Goal: Navigation & Orientation: Find specific page/section

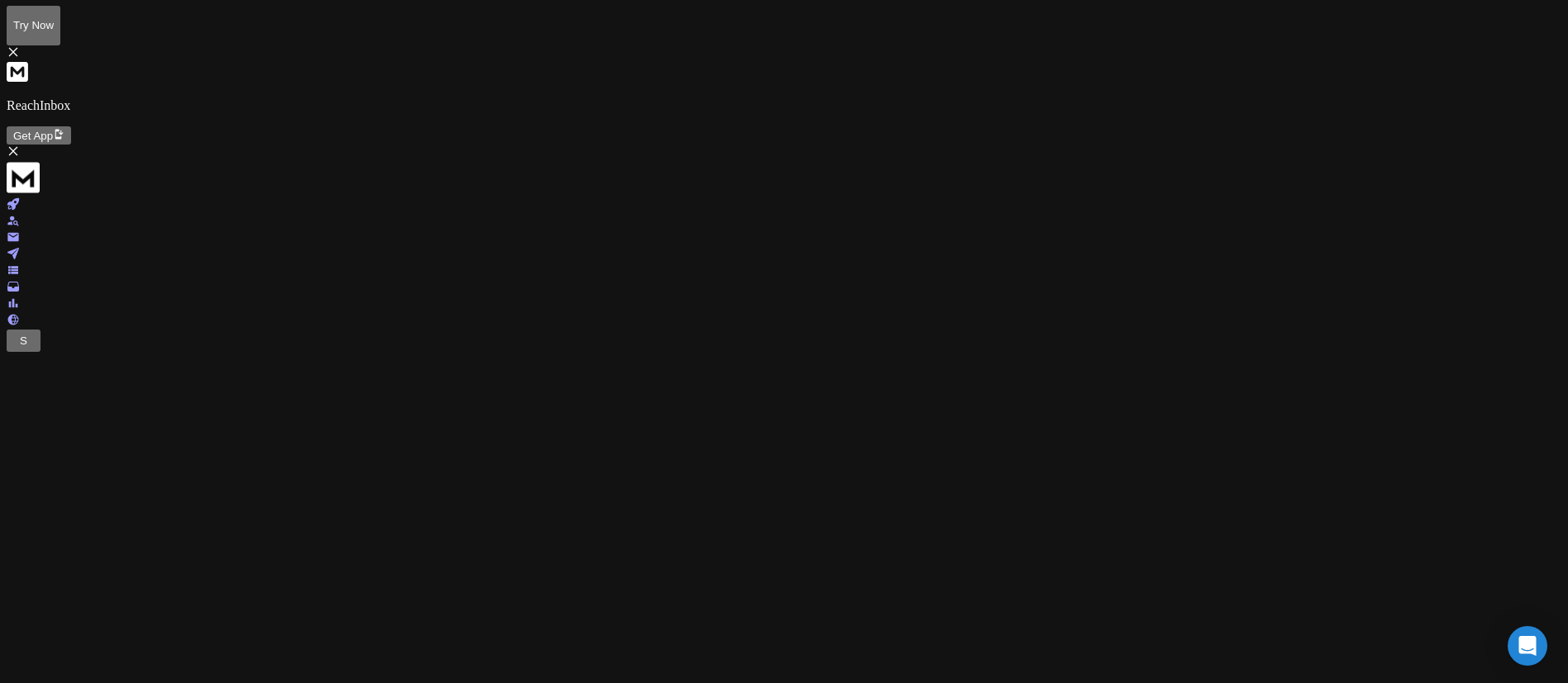
scroll to position [485, 0]
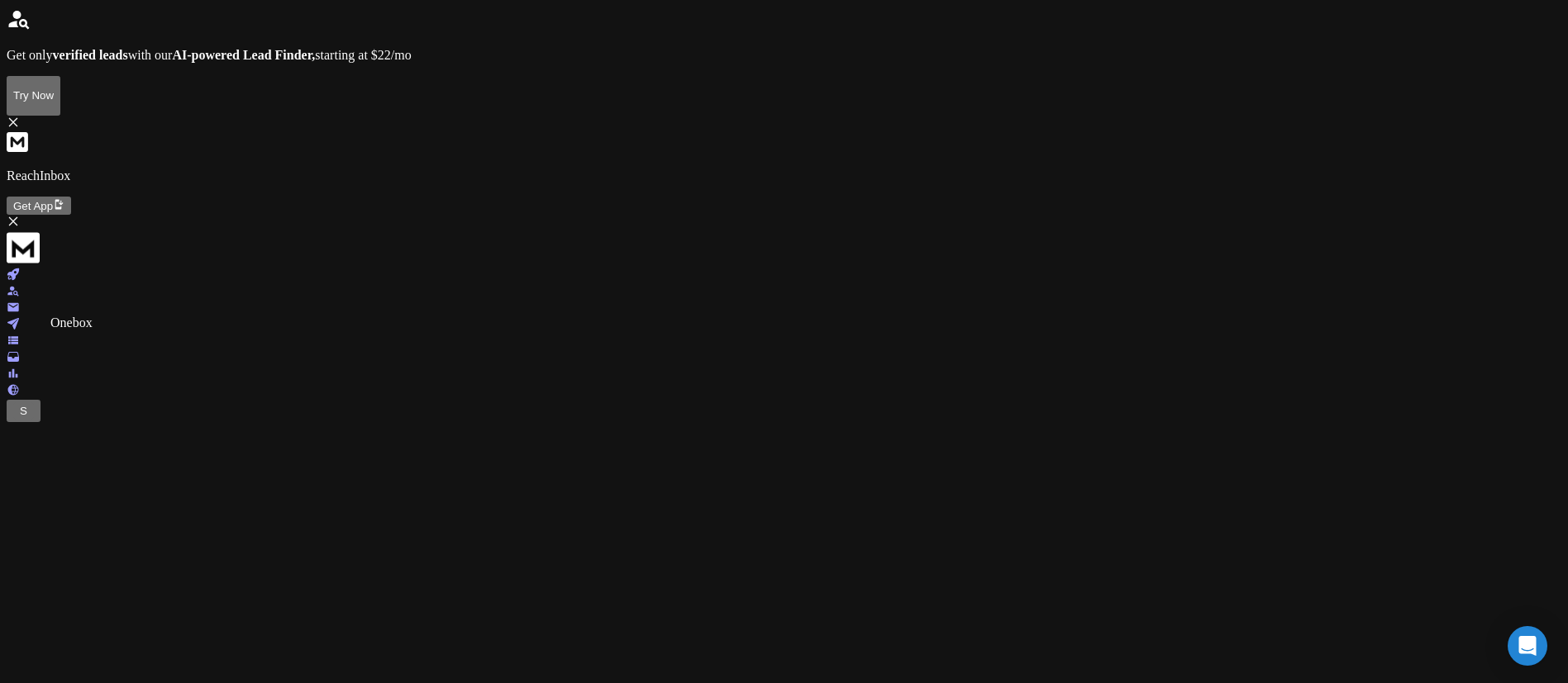
click at [20, 350] on icon at bounding box center [13, 356] width 13 height 13
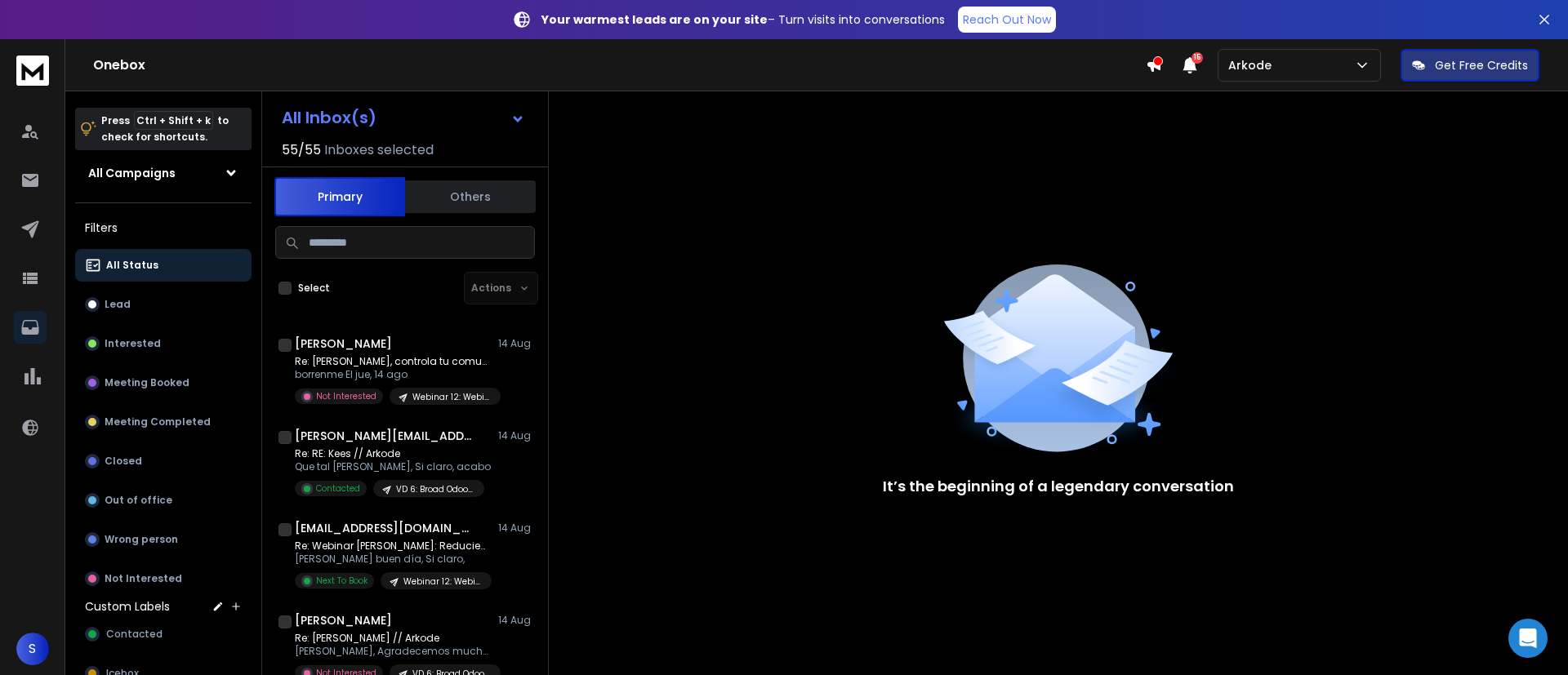
scroll to position [654, 0]
